Goal: Task Accomplishment & Management: Manage account settings

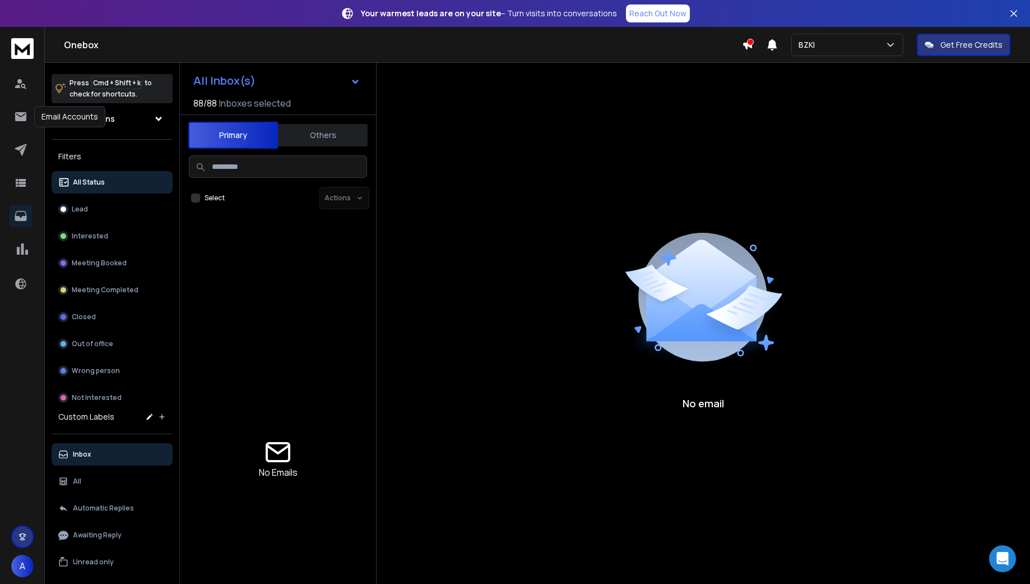
click at [7, 113] on div "A" at bounding box center [22, 307] width 45 height 561
click at [21, 115] on icon at bounding box center [20, 116] width 11 height 9
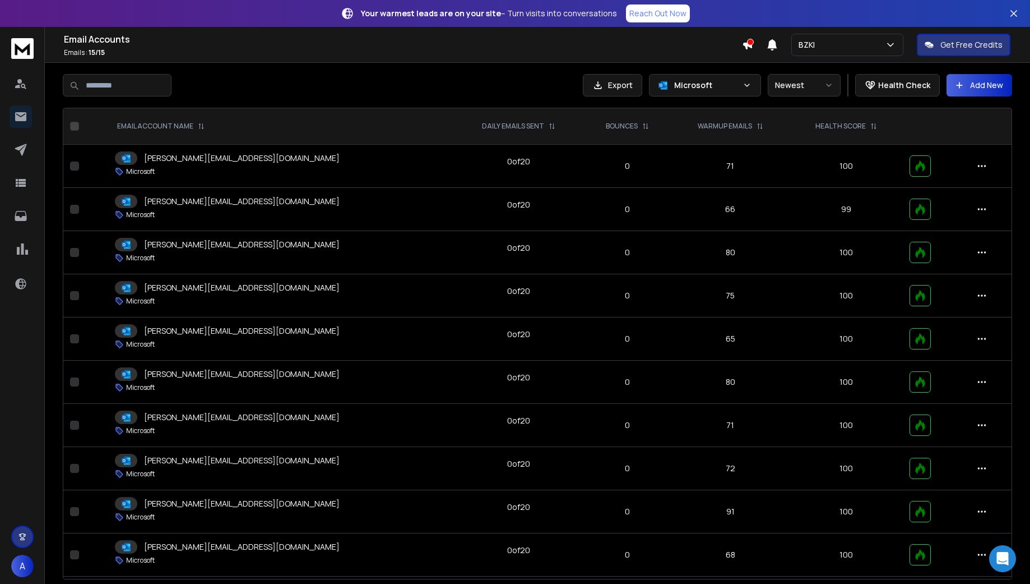
click at [707, 85] on p "Microsoft" at bounding box center [706, 85] width 64 height 11
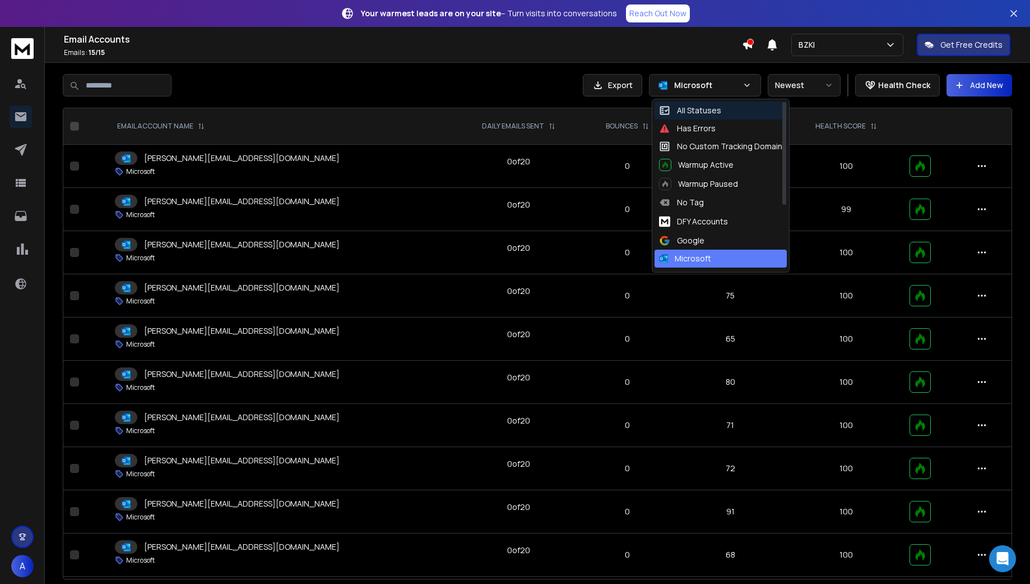
click at [705, 108] on div "All Statuses" at bounding box center [690, 110] width 62 height 11
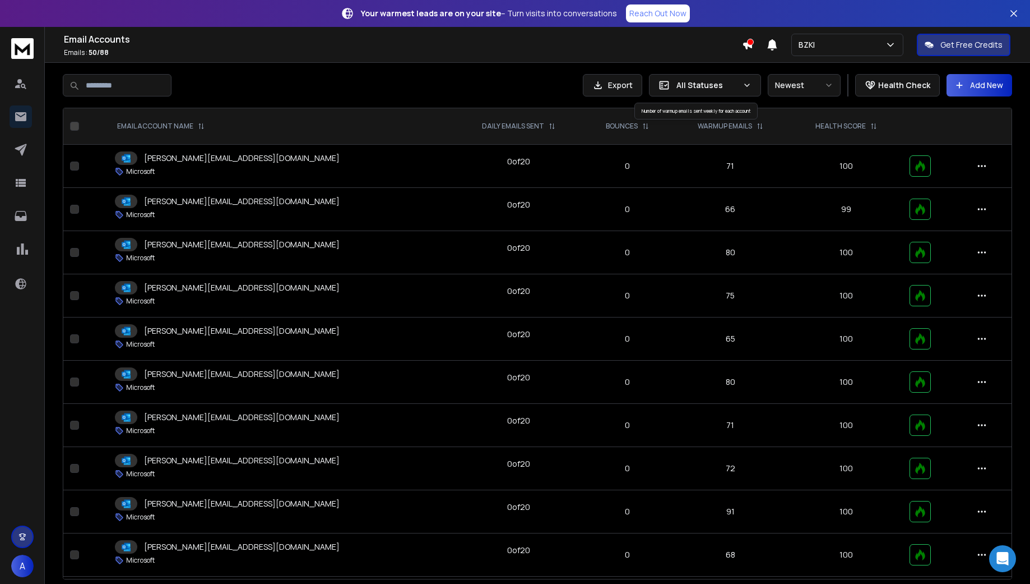
click at [705, 122] on p "WARMUP EMAILS" at bounding box center [725, 126] width 54 height 9
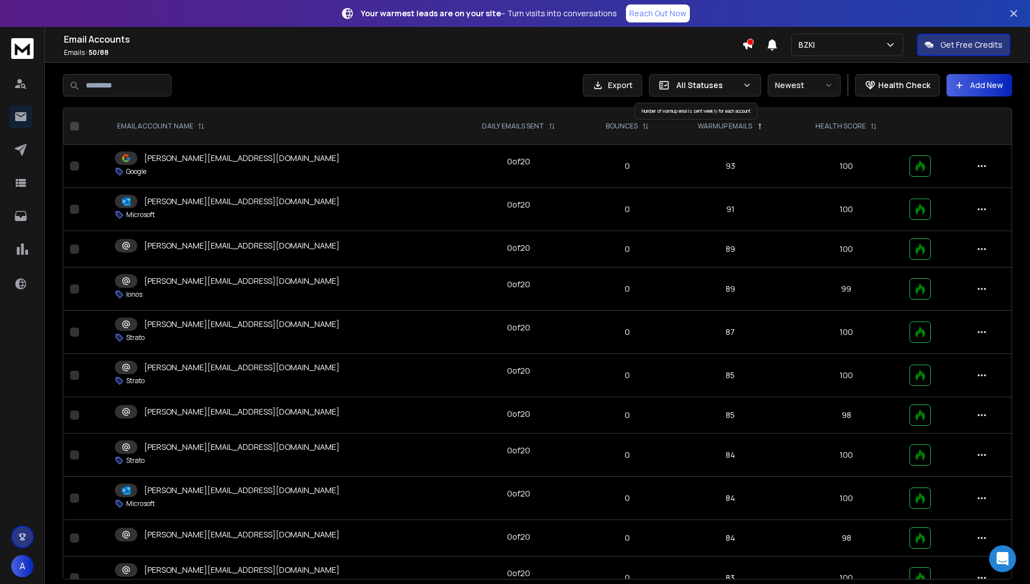
click at [706, 123] on p "WARMUP EMAILS" at bounding box center [725, 126] width 54 height 9
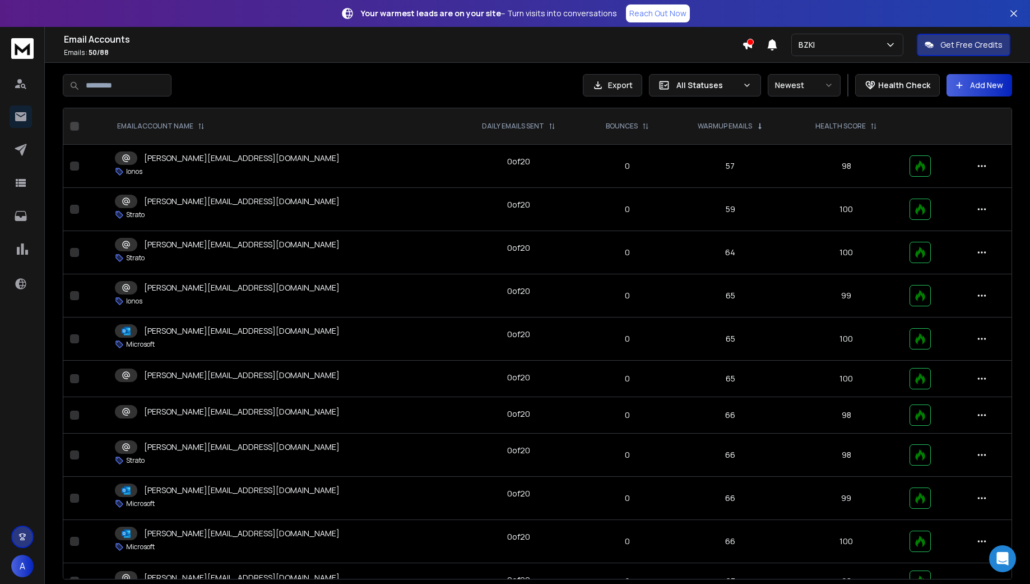
click at [683, 159] on td "57" at bounding box center [730, 166] width 119 height 43
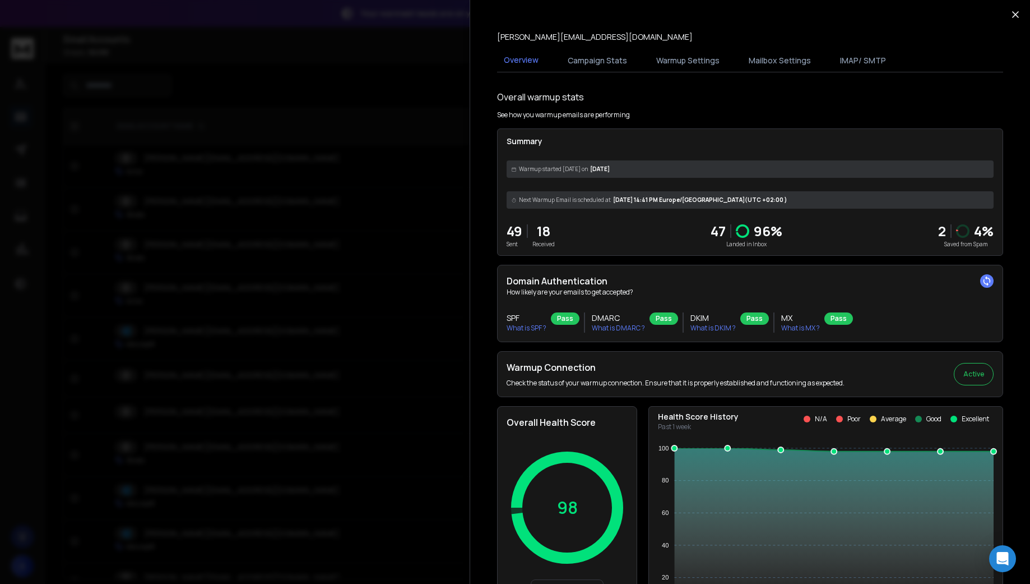
click at [1010, 18] on icon "button" at bounding box center [1015, 14] width 11 height 11
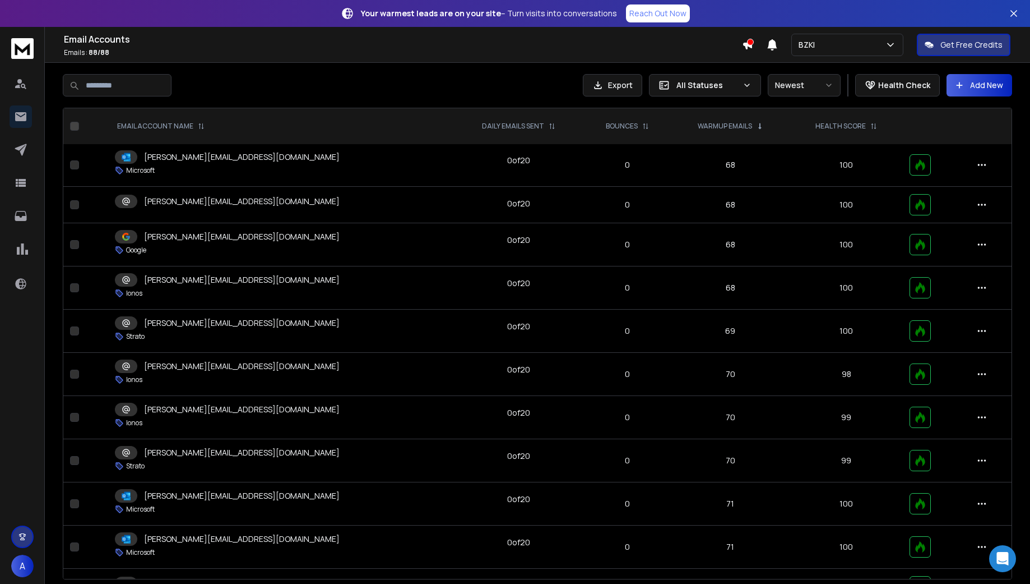
scroll to position [322, 0]
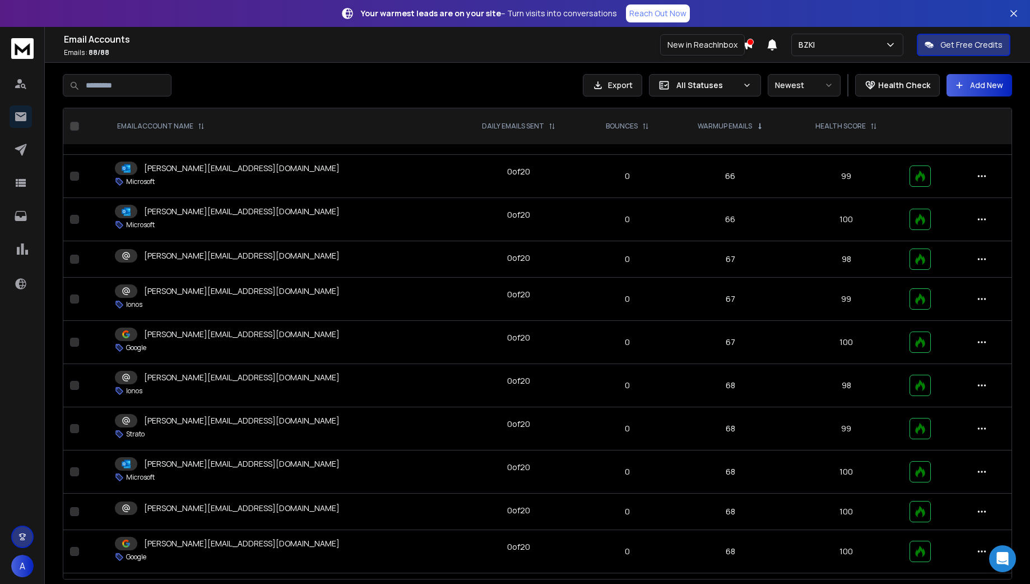
click at [752, 45] on icon at bounding box center [747, 44] width 9 height 9
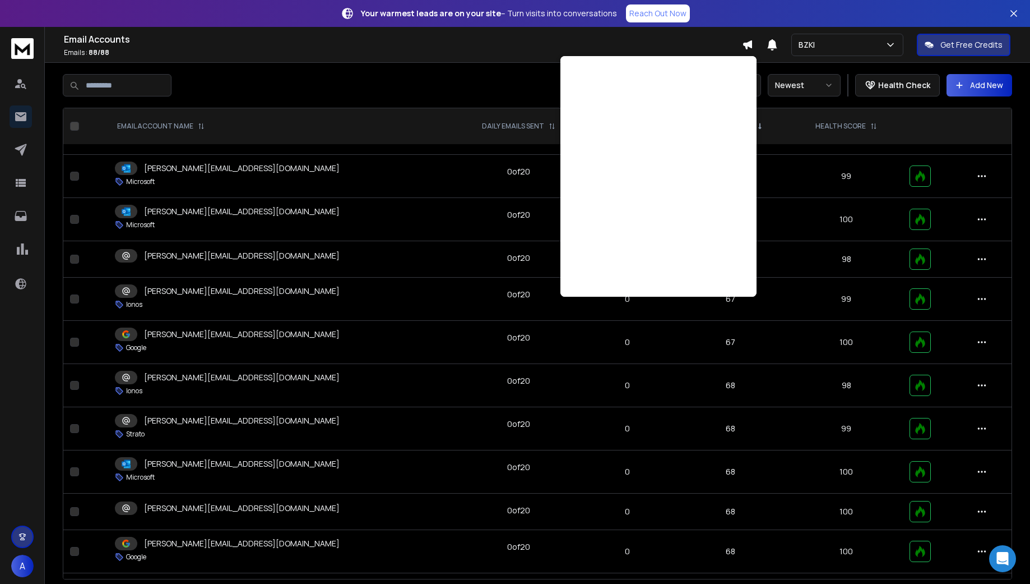
click at [467, 62] on div "Email Accounts Emails : 88 / 88 BZKI Get Free Credits" at bounding box center [515, 45] width 1030 height 36
